Goal: Task Accomplishment & Management: Manage account settings

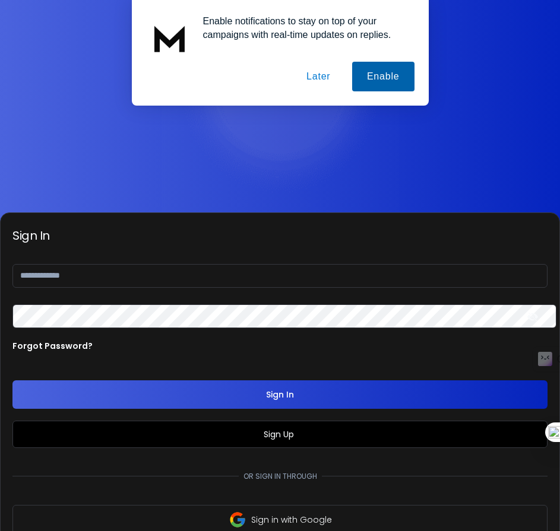
click at [406, 69] on button "Enable" at bounding box center [383, 77] width 62 height 30
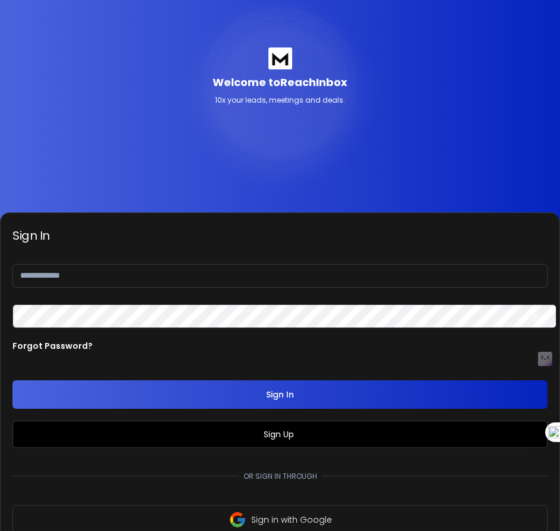
scroll to position [38, 0]
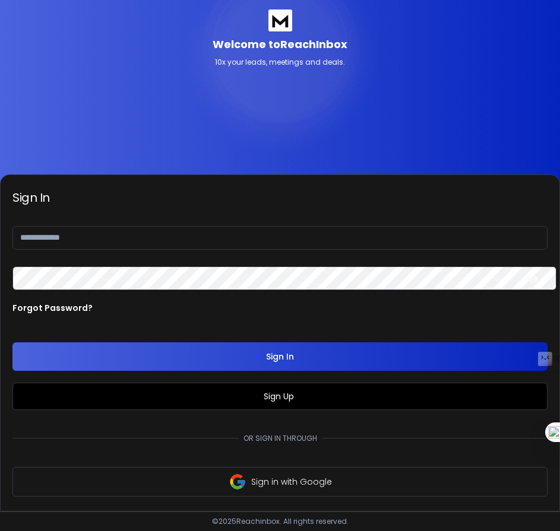
click at [207, 240] on input "email" at bounding box center [279, 238] width 535 height 24
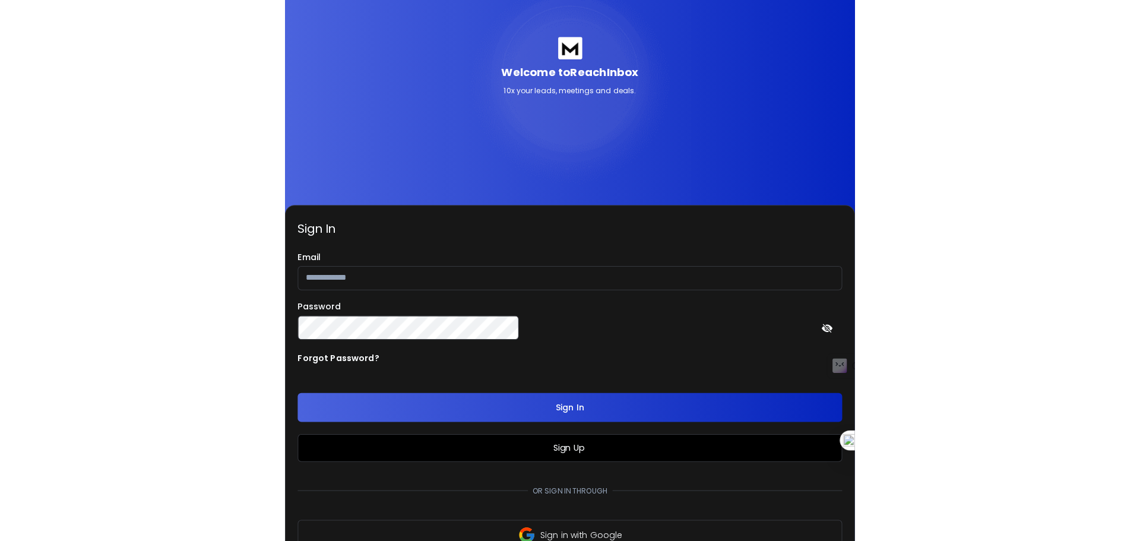
scroll to position [0, 0]
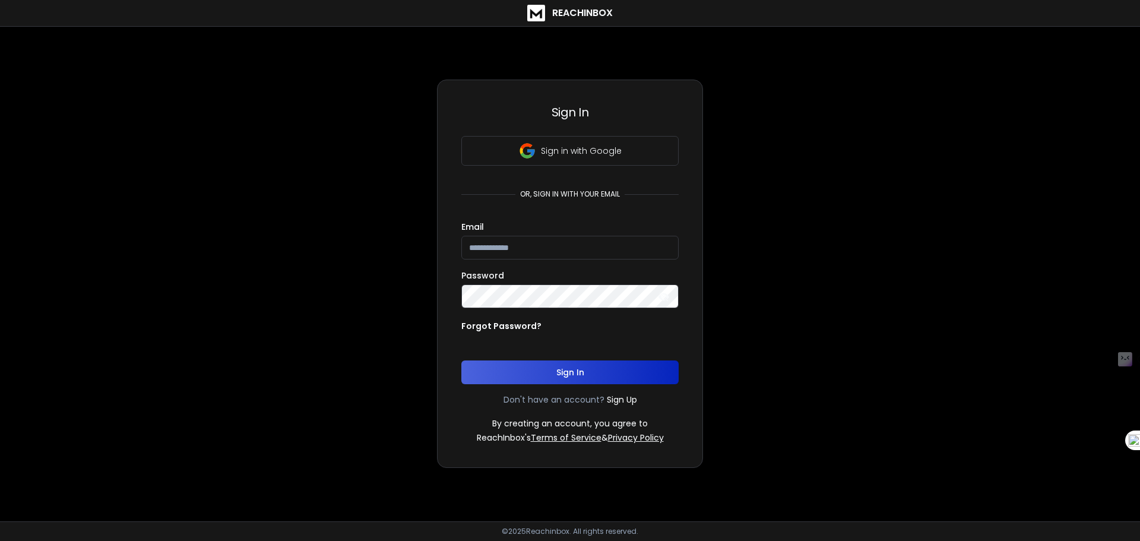
drag, startPoint x: 537, startPoint y: 265, endPoint x: 527, endPoint y: 277, distance: 15.7
click at [536, 266] on form "Email Password Forgot Password? Sign In Sign Up" at bounding box center [569, 304] width 217 height 162
click at [534, 243] on input "email" at bounding box center [569, 248] width 217 height 24
drag, startPoint x: 568, startPoint y: 151, endPoint x: 150, endPoint y: 266, distance: 433.6
click at [137, 268] on div "Welcome to ReachInbox 10x your leads, meetings and deals. Sign In Sign in with …" at bounding box center [570, 273] width 1140 height 447
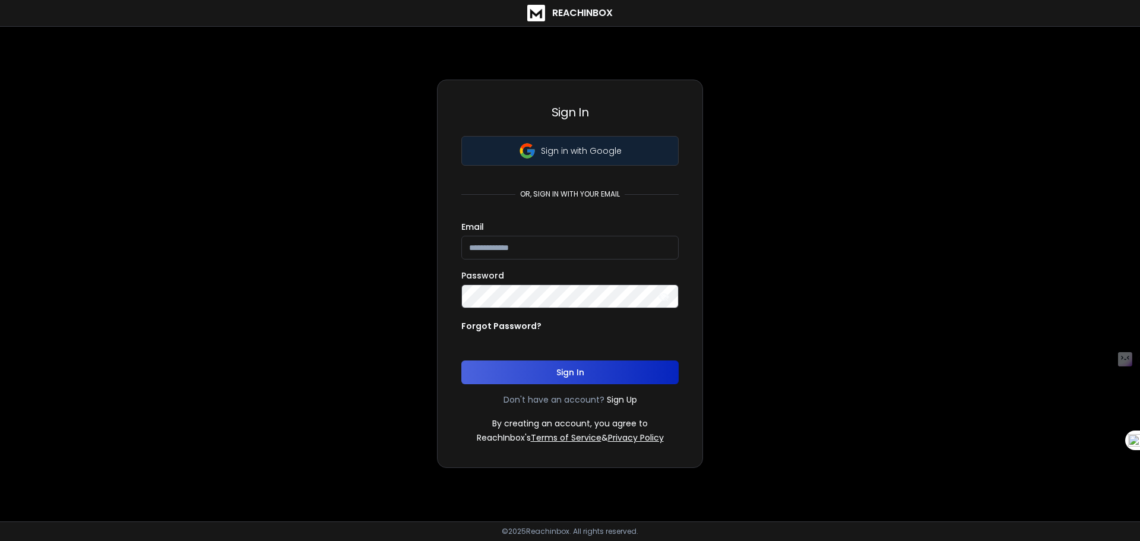
click at [559, 149] on p "Sign in with Google" at bounding box center [581, 151] width 81 height 12
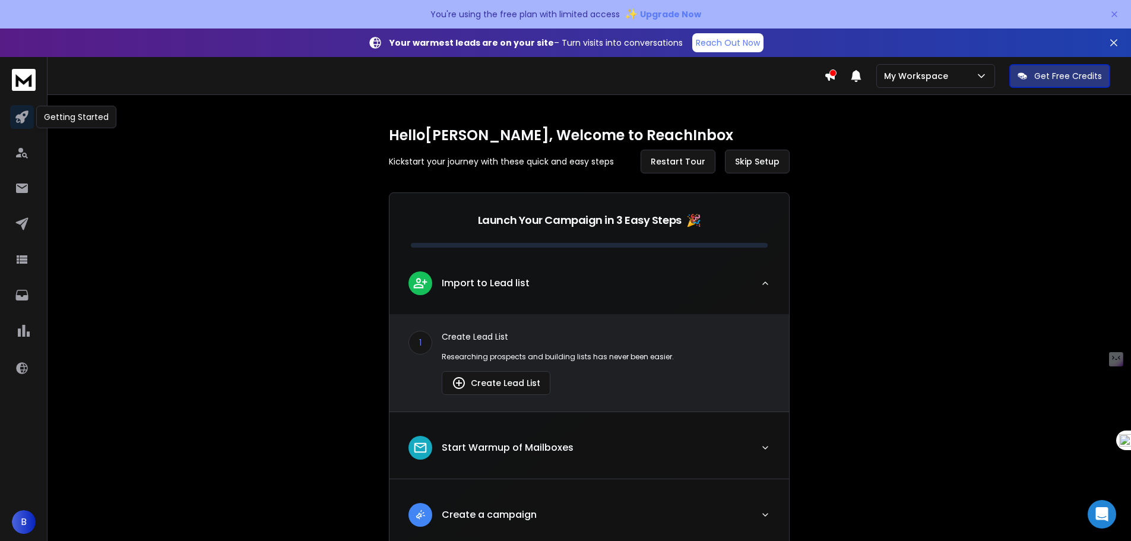
click at [28, 121] on icon at bounding box center [22, 117] width 14 height 14
click at [23, 157] on icon at bounding box center [22, 152] width 14 height 14
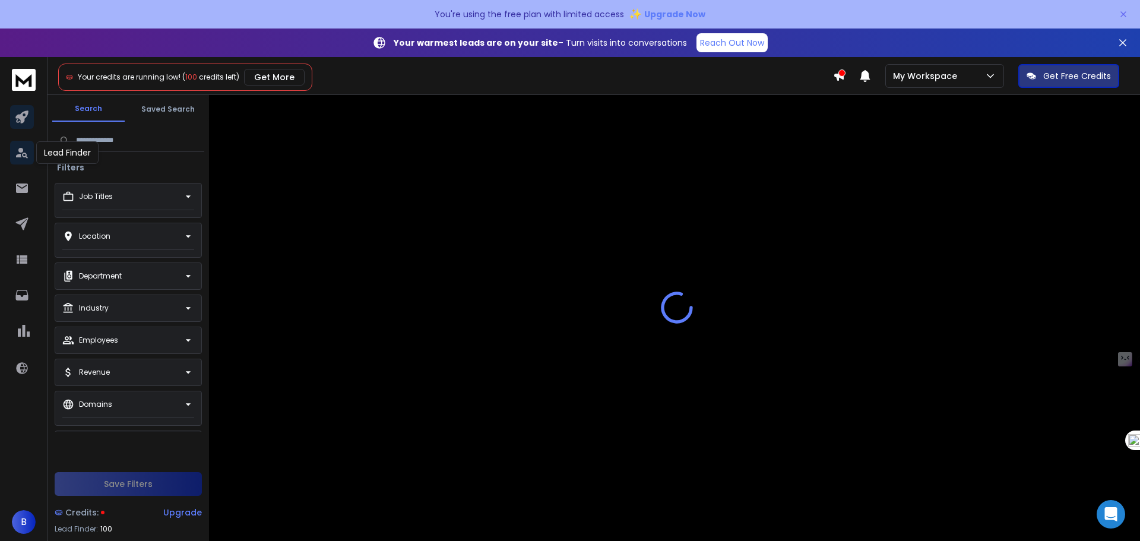
click at [23, 121] on icon at bounding box center [21, 116] width 13 height 13
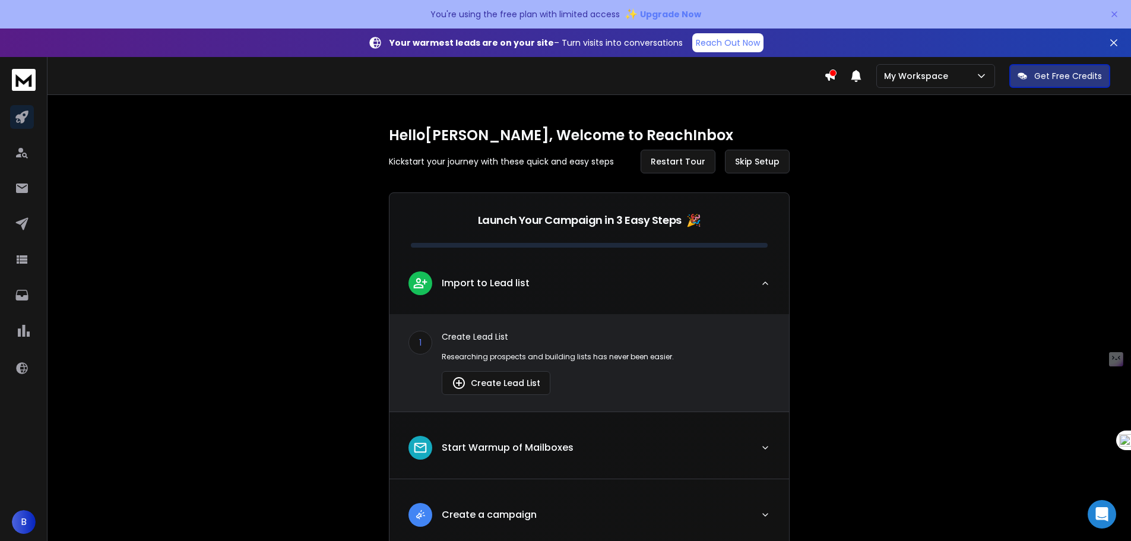
click at [1117, 12] on icon "Close notification" at bounding box center [1115, 15] width 10 height 10
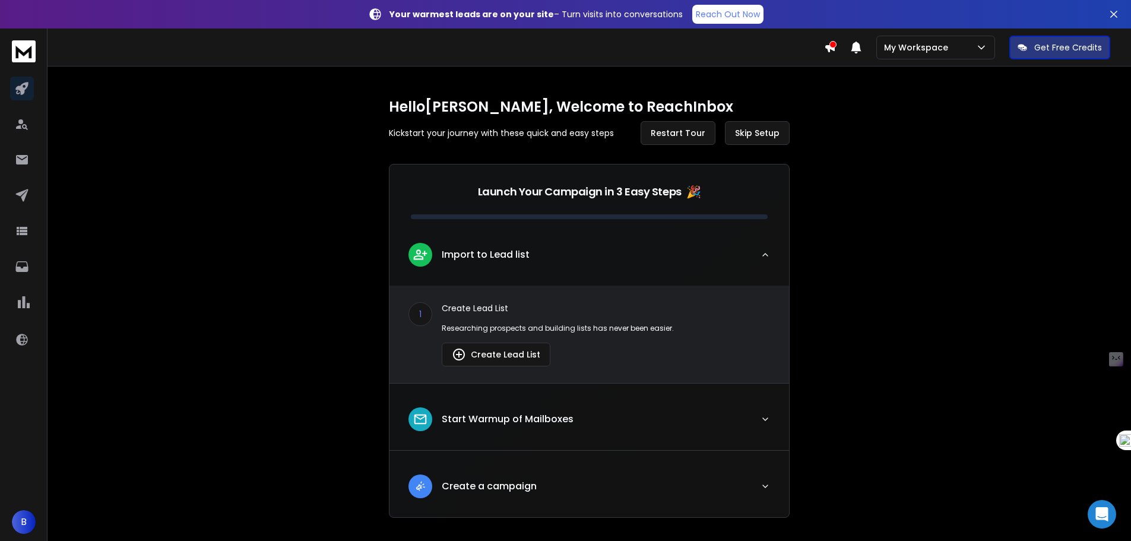
click at [1112, 12] on icon at bounding box center [1113, 14] width 7 height 7
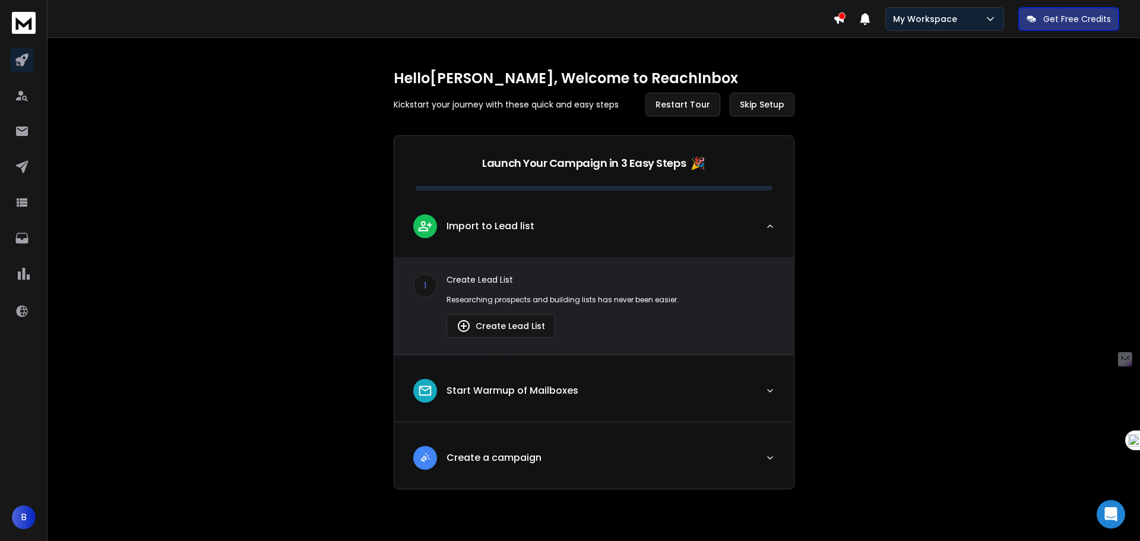
click at [994, 22] on icon "button" at bounding box center [990, 19] width 12 height 12
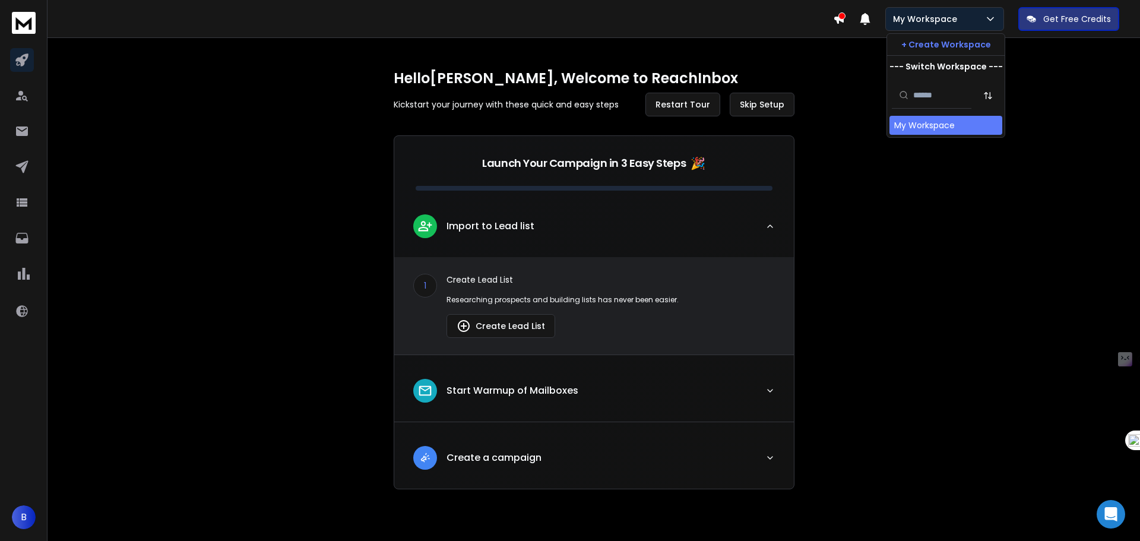
click at [994, 22] on icon "button" at bounding box center [990, 19] width 12 height 12
